Goal: Task Accomplishment & Management: Manage account settings

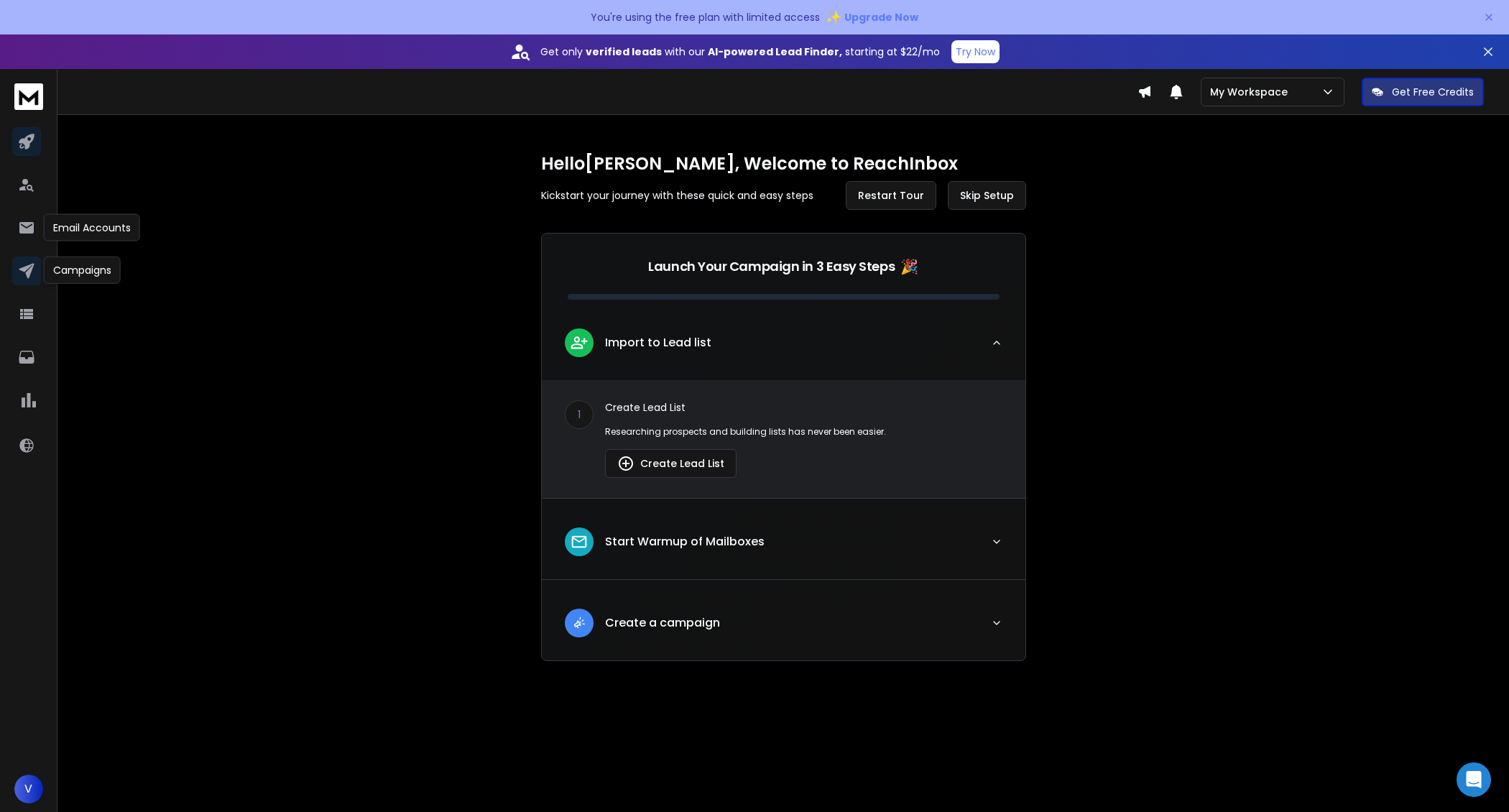
click at [32, 267] on icon at bounding box center [25, 270] width 15 height 15
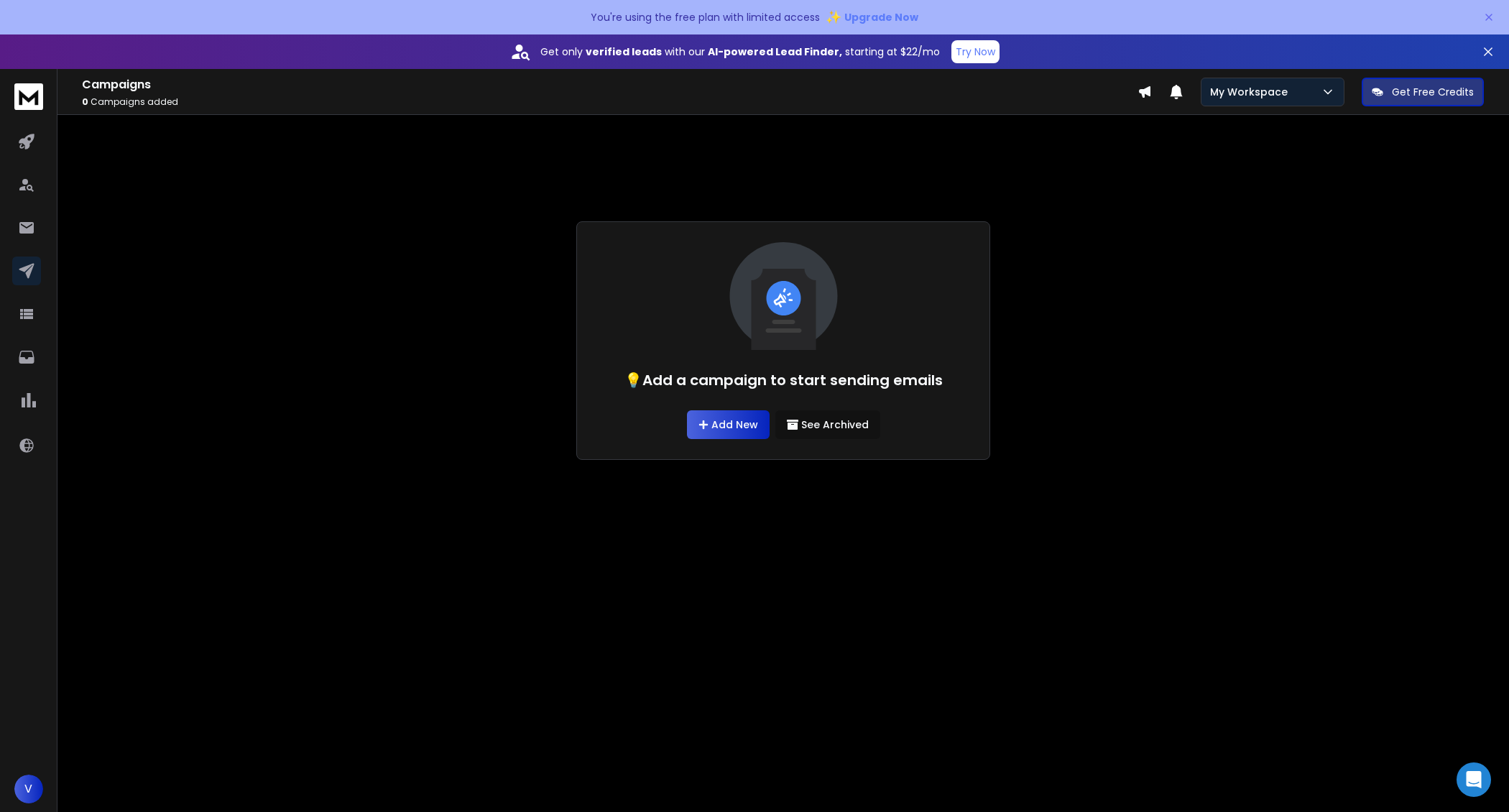
click at [1286, 84] on button "My Workspace" at bounding box center [1272, 92] width 143 height 29
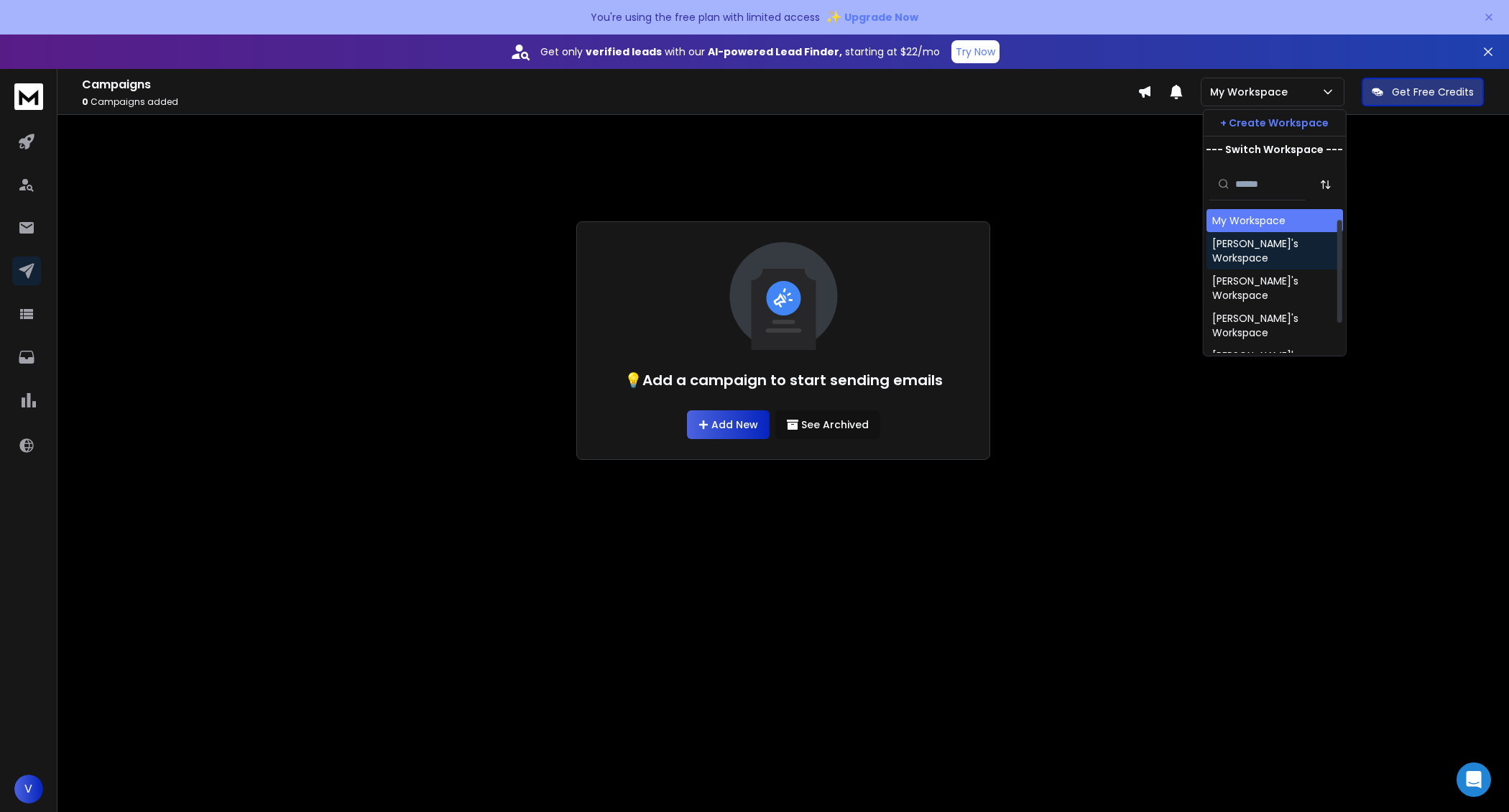
scroll to position [55, 0]
click at [1262, 256] on div "[PERSON_NAME]'s Workspace" at bounding box center [1274, 271] width 125 height 29
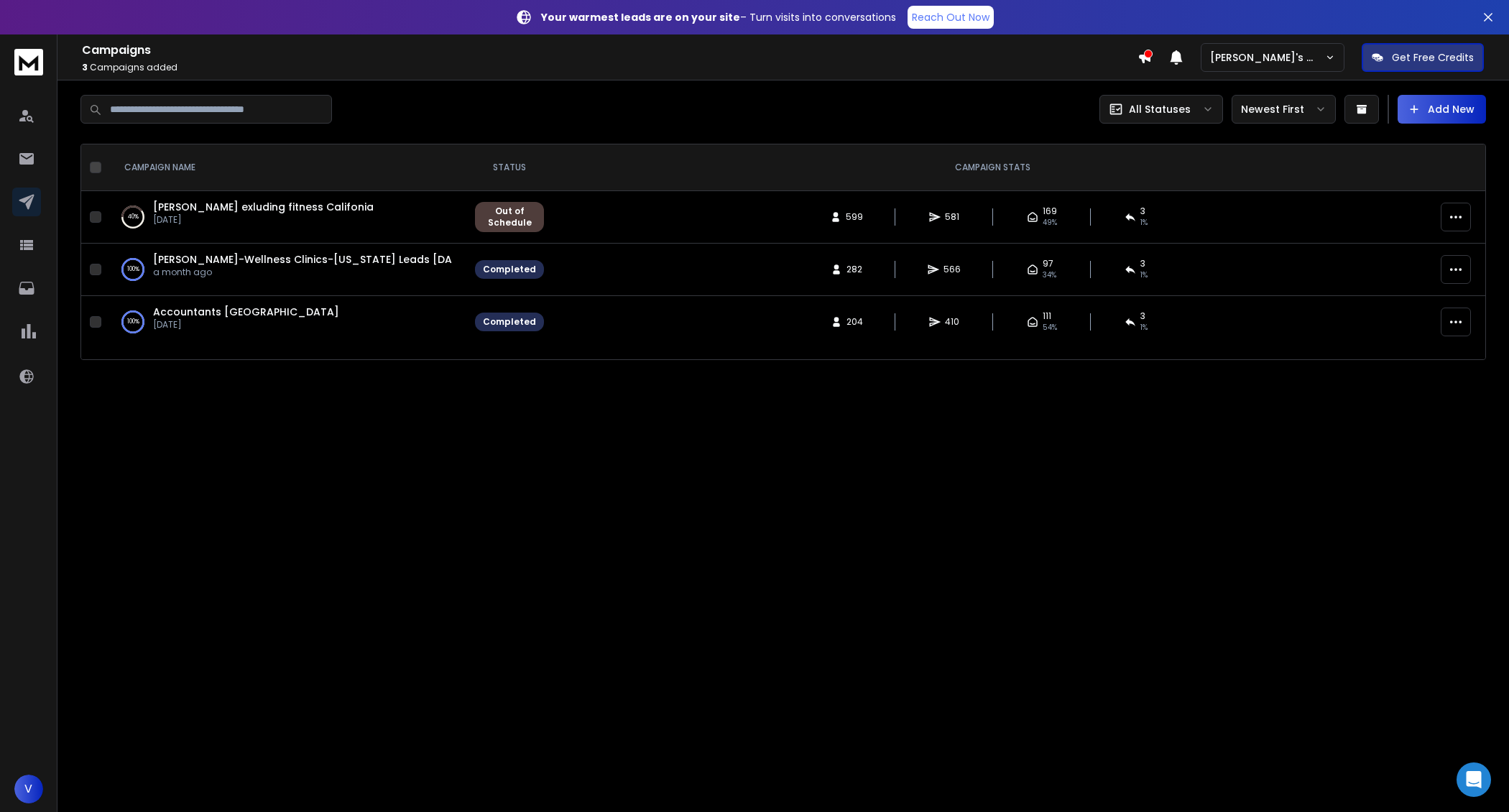
click at [276, 213] on span "Hugh-Heatlhcare exluding fitness Califonia" at bounding box center [263, 207] width 221 height 14
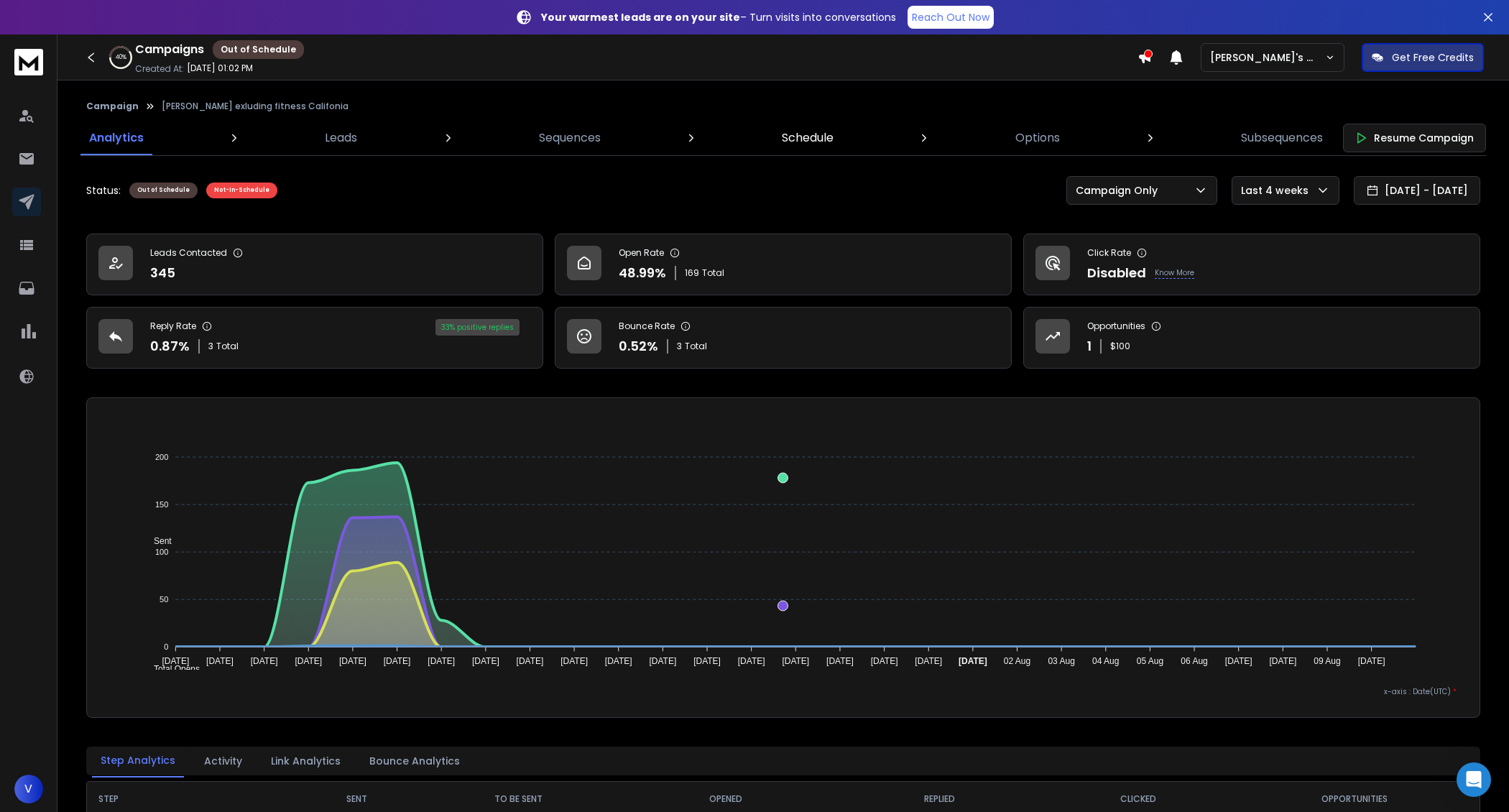
click at [814, 132] on p "Schedule" at bounding box center [807, 138] width 52 height 18
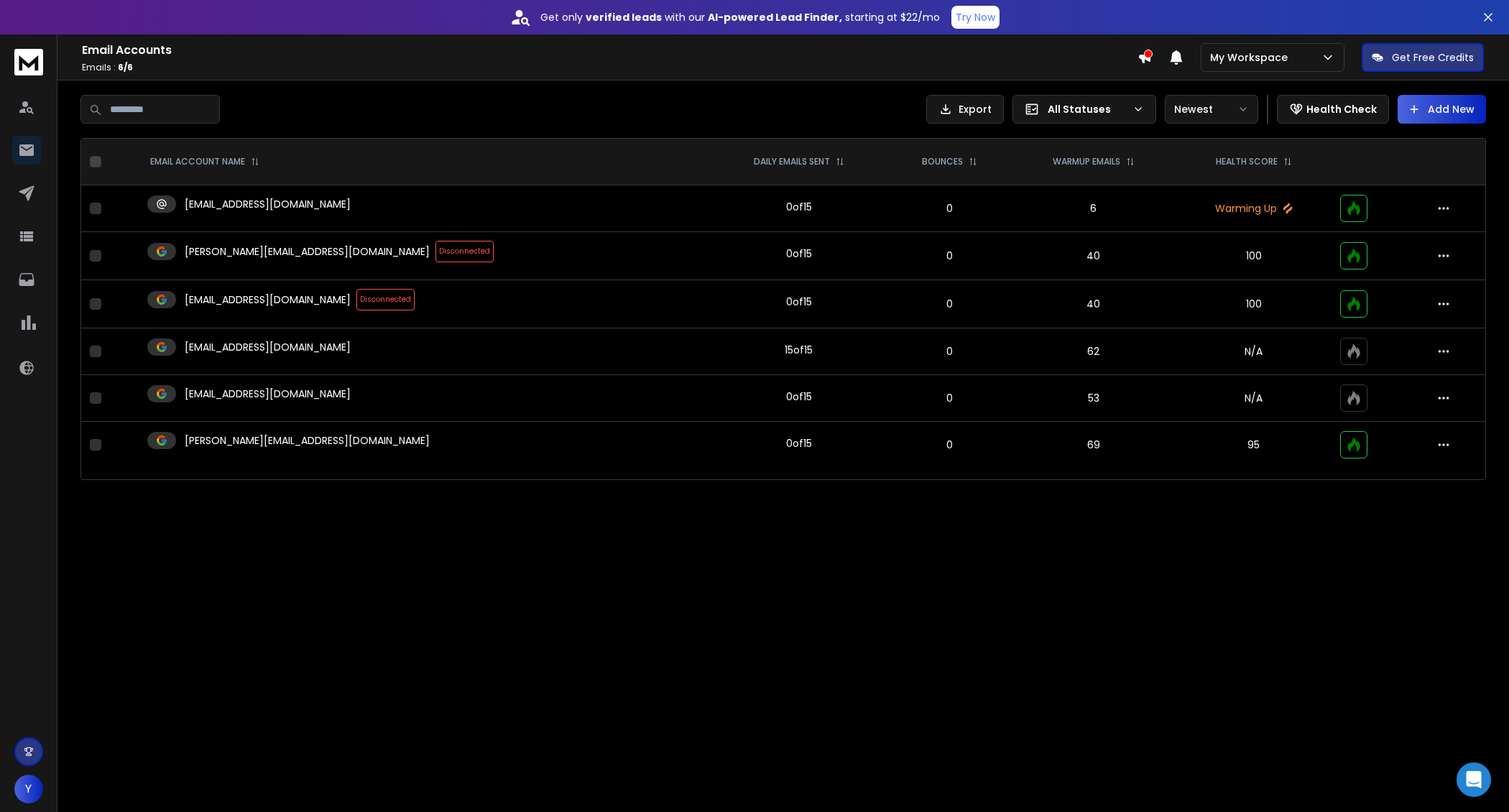
click at [360, 208] on div "newsletter@brilani.com" at bounding box center [424, 204] width 554 height 18
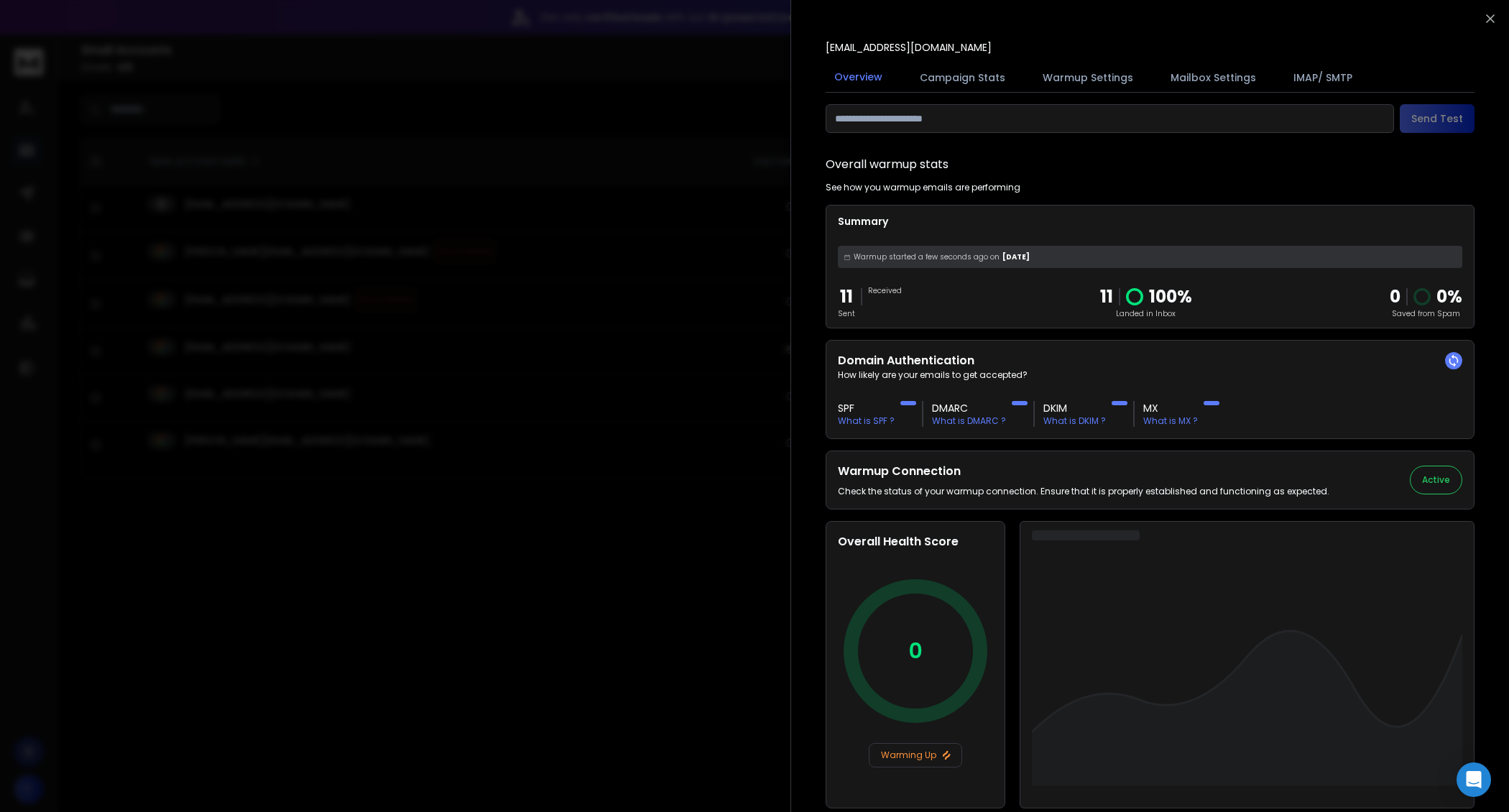
click at [1053, 84] on button "Warmup Settings" at bounding box center [1088, 78] width 108 height 32
